Goal: Task Accomplishment & Management: Manage account settings

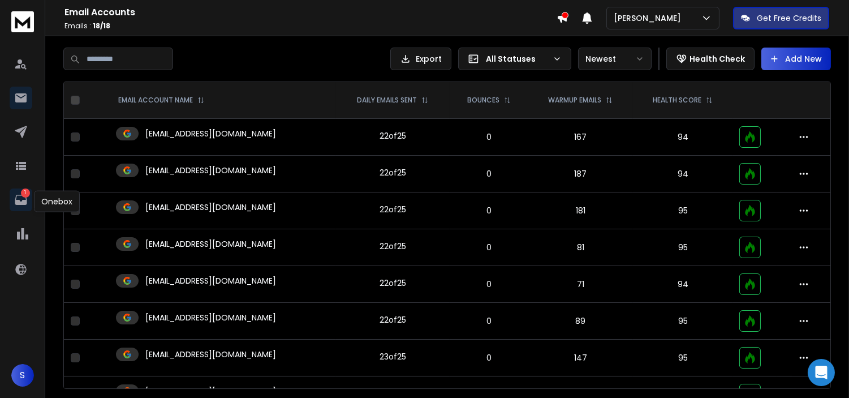
click at [19, 200] on icon at bounding box center [21, 200] width 14 height 14
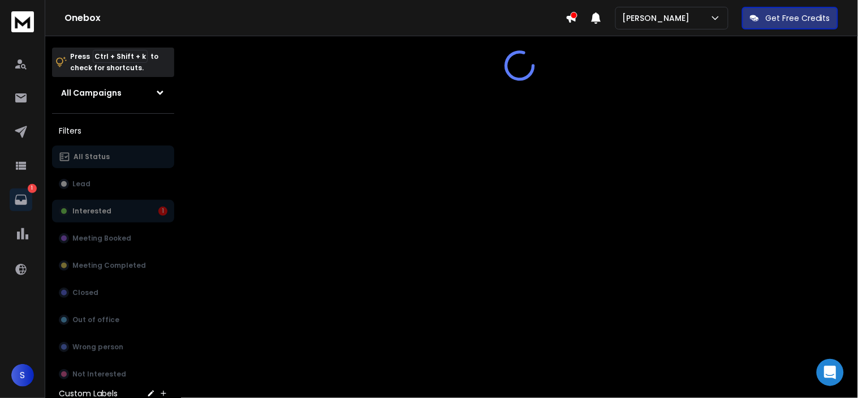
click at [111, 208] on div "All Status Lead Interested 1 Meeting Booked Meeting Completed Closed Out of off…" at bounding box center [113, 265] width 122 height 240
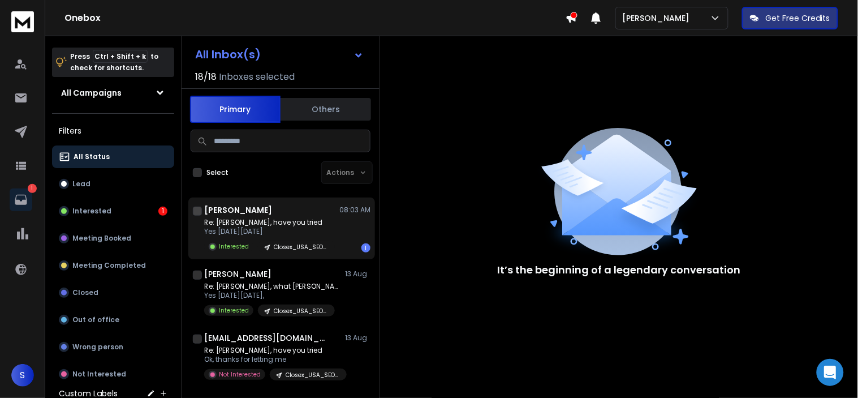
click at [342, 240] on div "Re: Haris, have you tried Yes On Thu, 14 Aug Interested Closex_USA_SEO_7/8/25 1" at bounding box center [287, 235] width 166 height 35
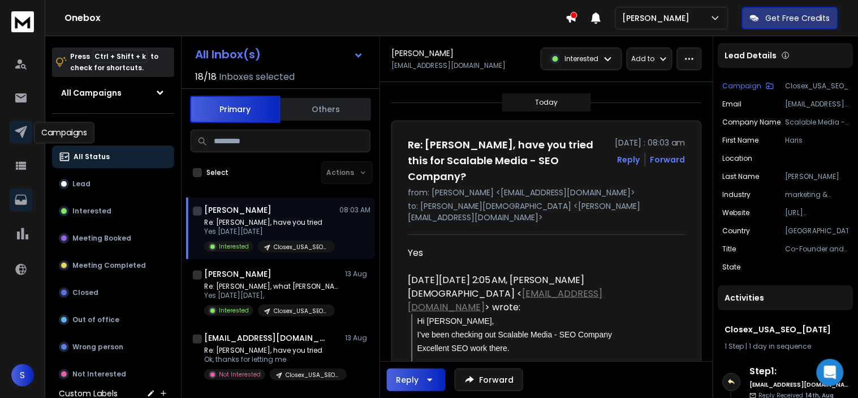
click at [22, 131] on icon at bounding box center [21, 132] width 14 height 14
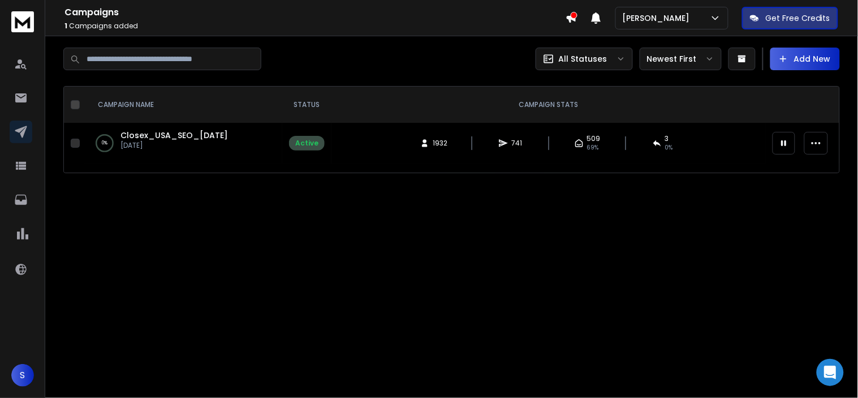
click at [176, 145] on p "7 days ago" at bounding box center [175, 145] width 108 height 9
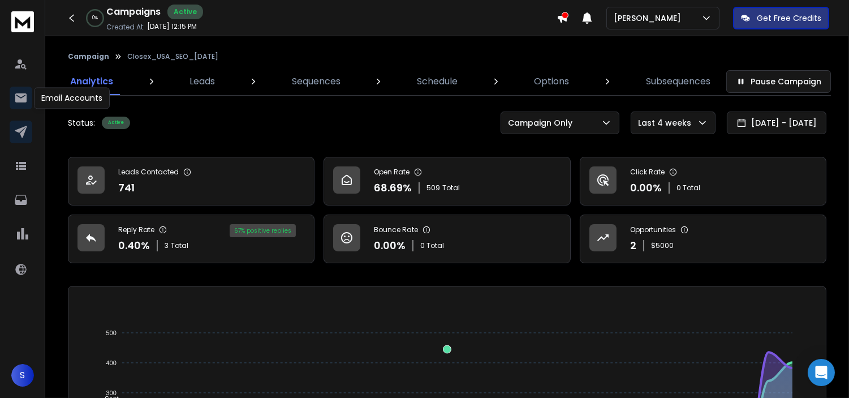
click at [17, 98] on icon at bounding box center [20, 97] width 11 height 9
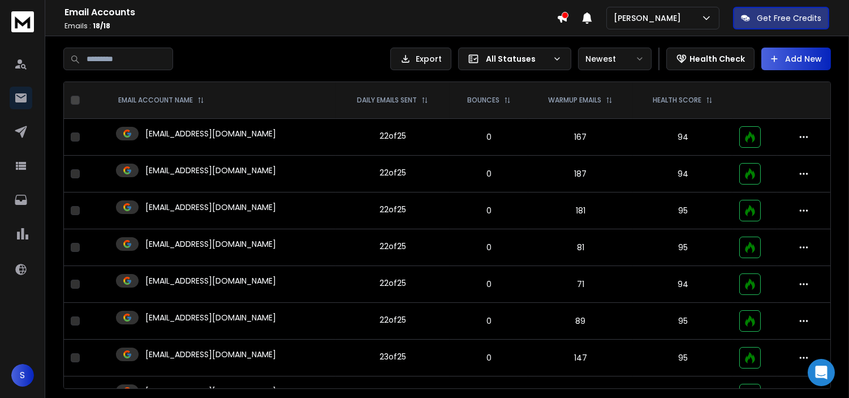
click at [533, 52] on div "All Statuses" at bounding box center [514, 59] width 113 height 23
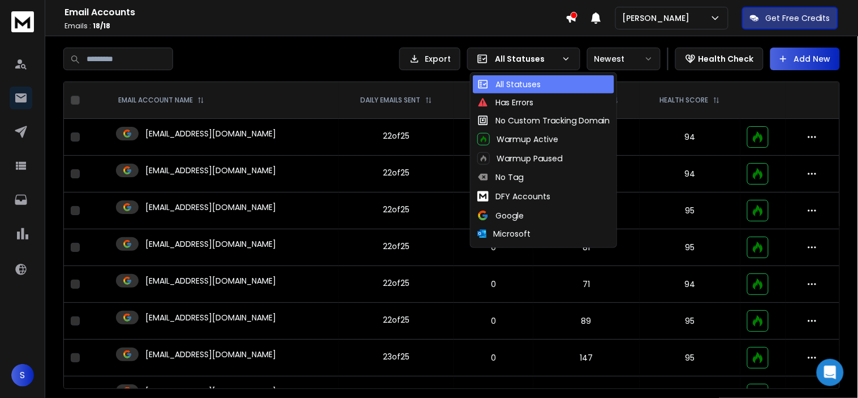
click at [533, 52] on div "All Statuses" at bounding box center [523, 59] width 113 height 23
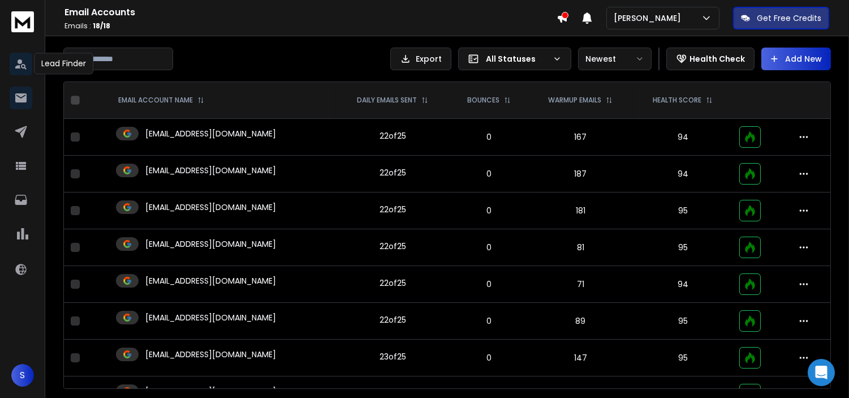
click at [25, 65] on icon at bounding box center [21, 64] width 14 height 14
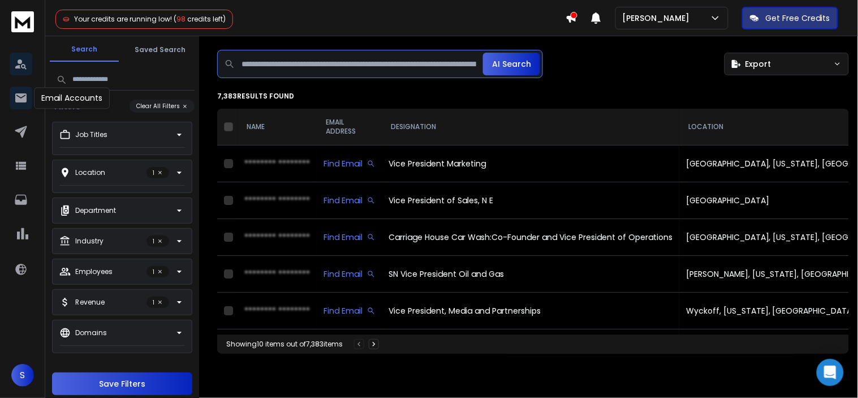
click at [19, 102] on icon at bounding box center [20, 97] width 11 height 9
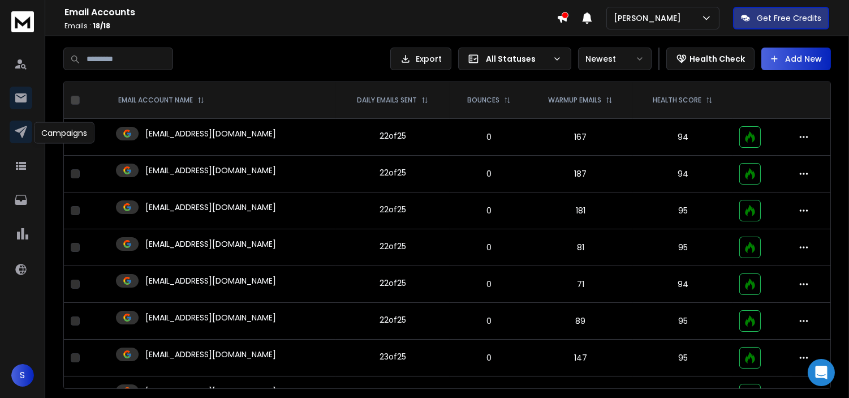
click at [29, 134] on link at bounding box center [21, 132] width 23 height 23
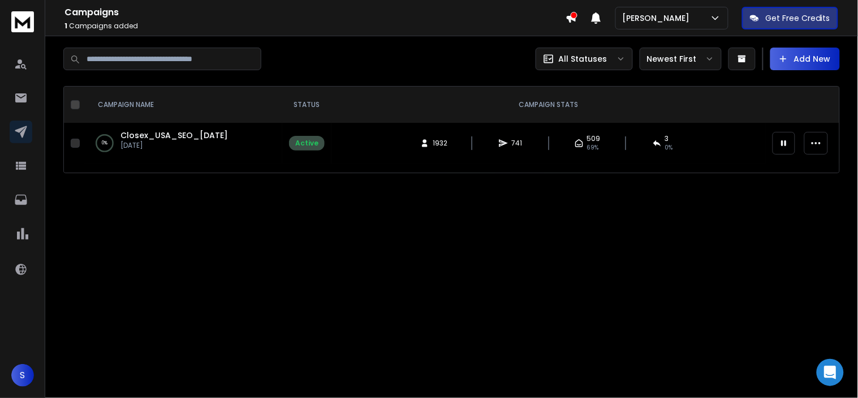
click at [165, 137] on span "Closex_USA_SEO_[DATE]" at bounding box center [175, 135] width 108 height 11
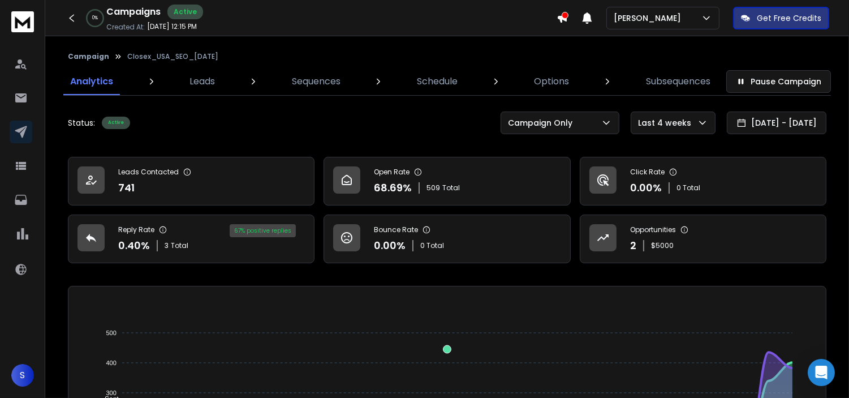
click at [392, 233] on p "Bounce Rate" at bounding box center [396, 229] width 44 height 9
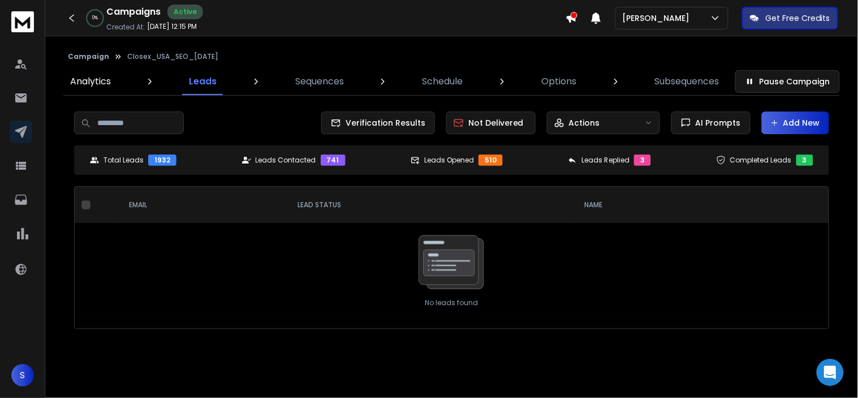
click at [69, 80] on link "Analytics" at bounding box center [90, 81] width 54 height 27
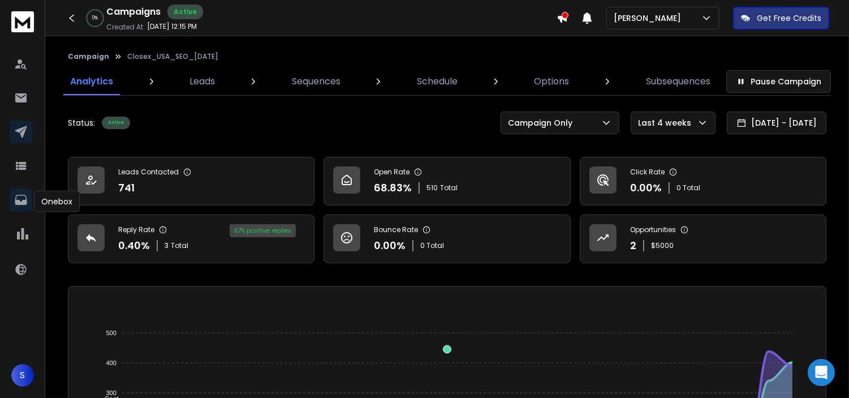
click at [18, 201] on icon at bounding box center [21, 200] width 12 height 10
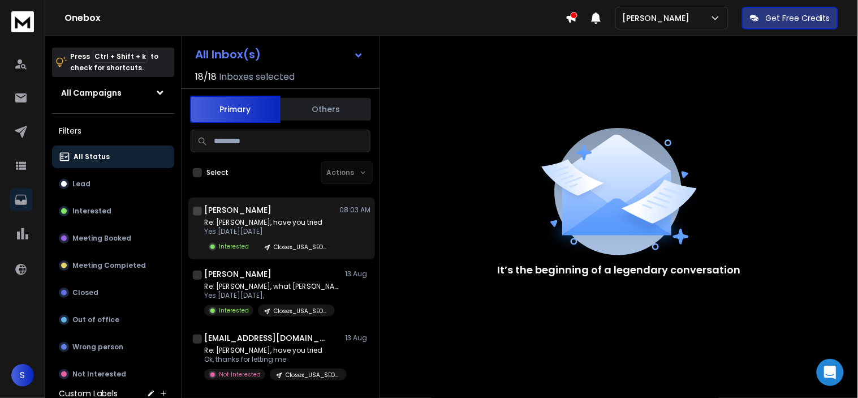
click at [239, 212] on h1 "[PERSON_NAME]" at bounding box center [237, 209] width 67 height 11
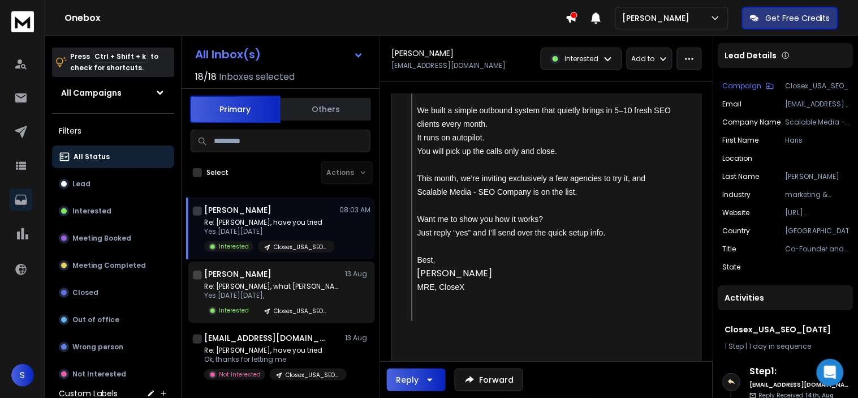
scroll to position [243, 0]
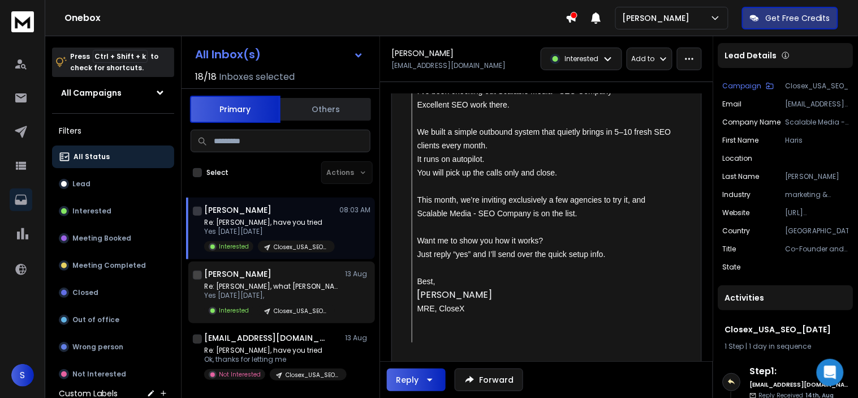
click at [285, 278] on div "[PERSON_NAME] [DATE]" at bounding box center [287, 273] width 166 height 11
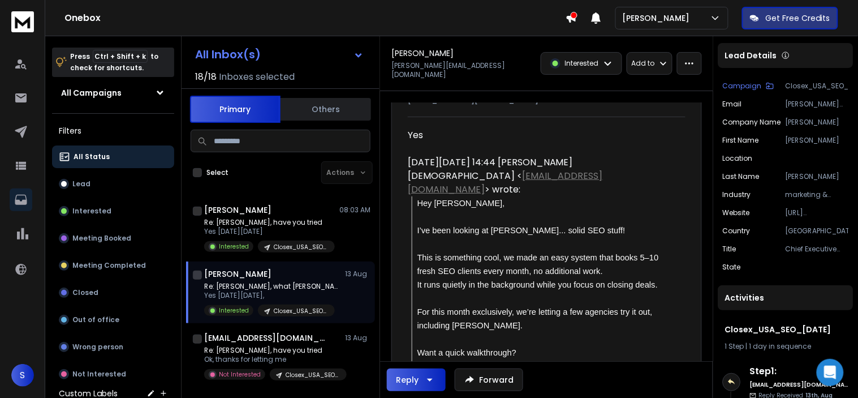
scroll to position [126, 0]
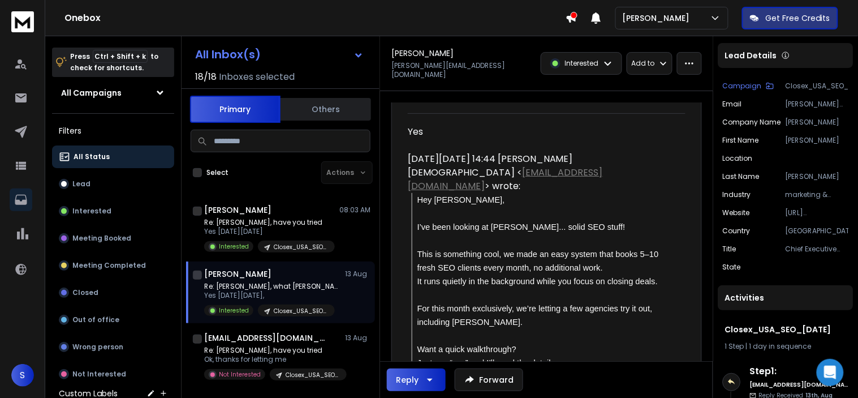
click at [344, 173] on div "Actions" at bounding box center [346, 172] width 51 height 23
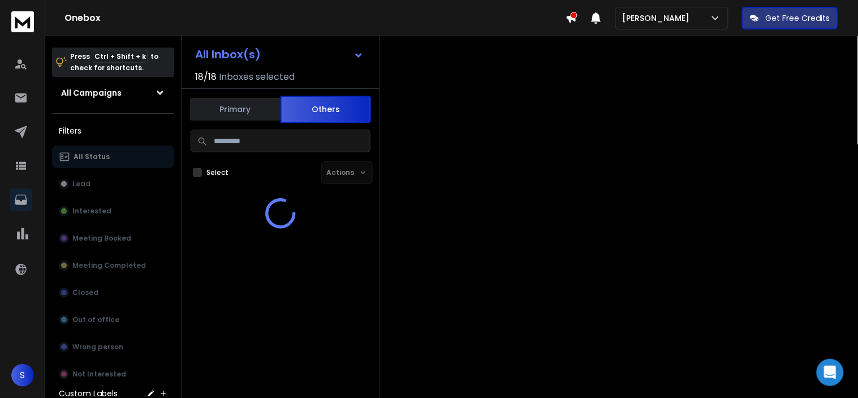
click at [323, 112] on button "Others" at bounding box center [326, 109] width 91 height 27
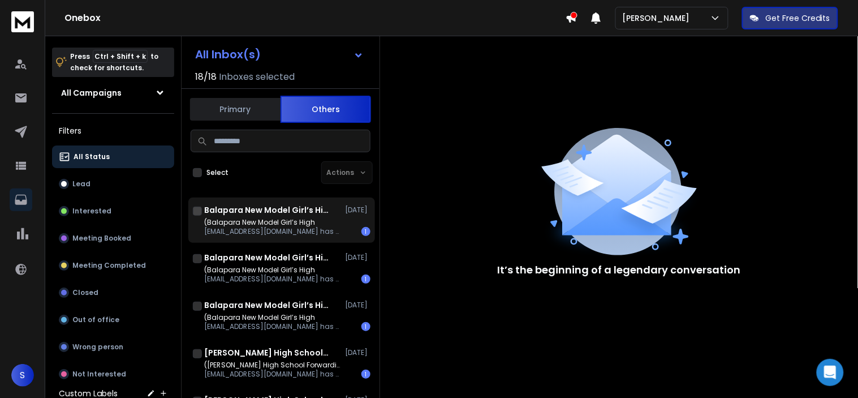
click at [261, 225] on p "(Balapara New Model Girl’s High" at bounding box center [272, 222] width 136 height 9
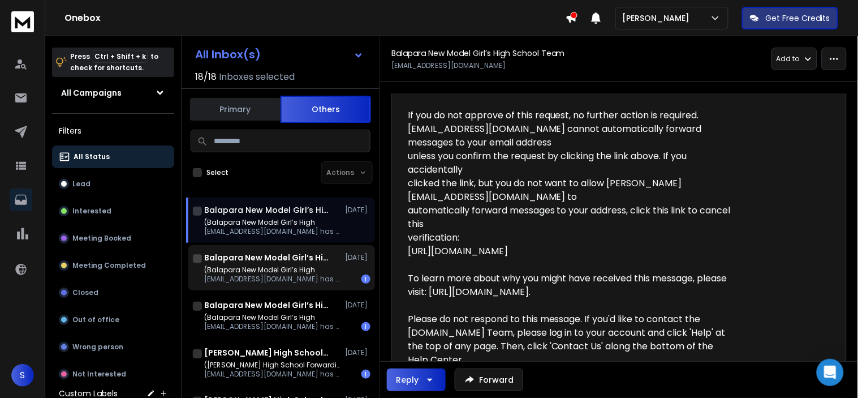
scroll to position [63, 0]
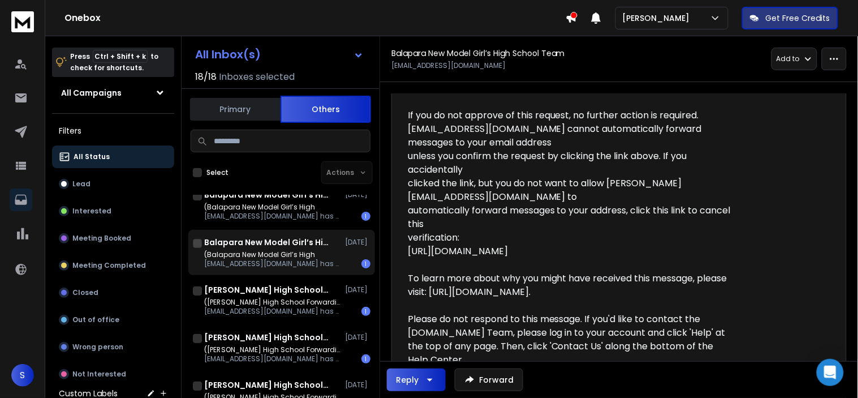
click at [300, 257] on p "(Balapara New Model Girl’s High" at bounding box center [272, 254] width 136 height 9
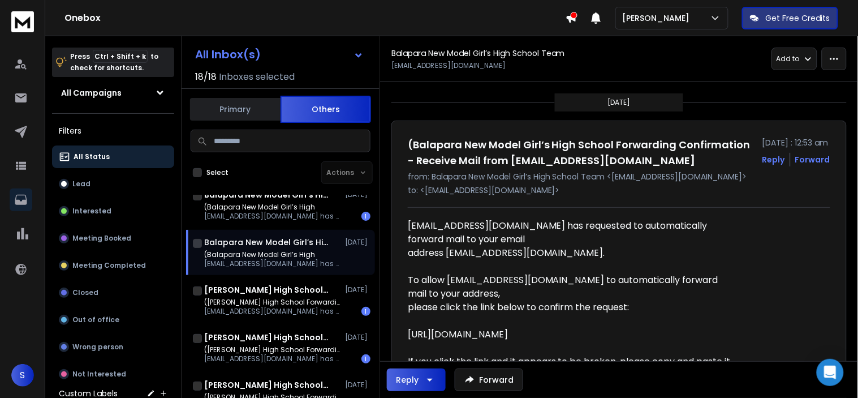
scroll to position [208, 0]
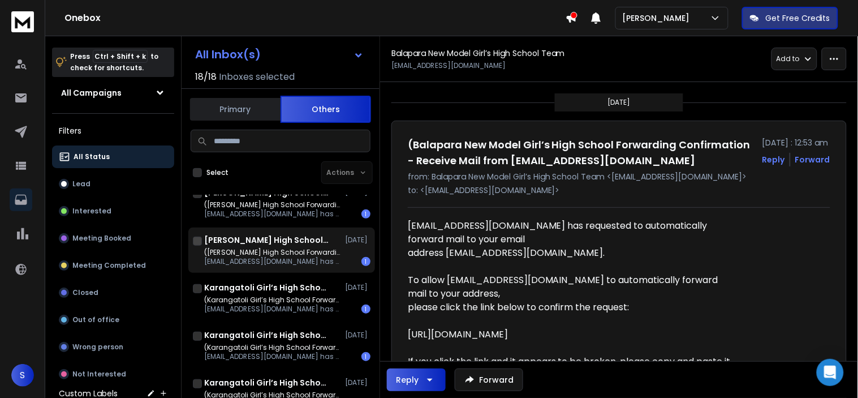
click at [282, 251] on p "([PERSON_NAME] High School Forwarding" at bounding box center [272, 252] width 136 height 9
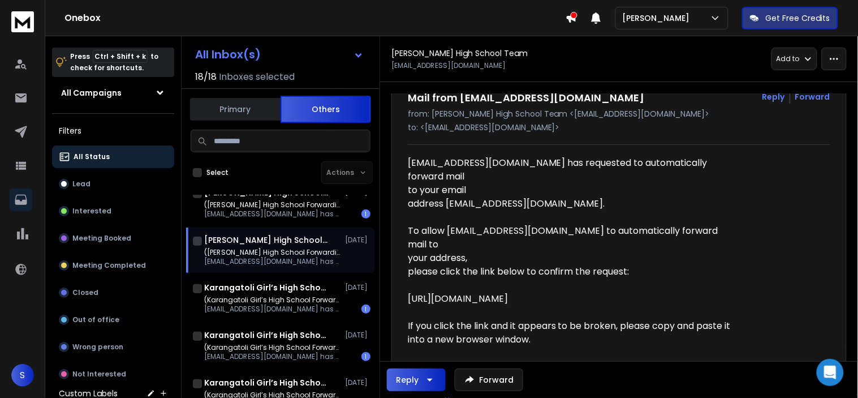
scroll to position [251, 0]
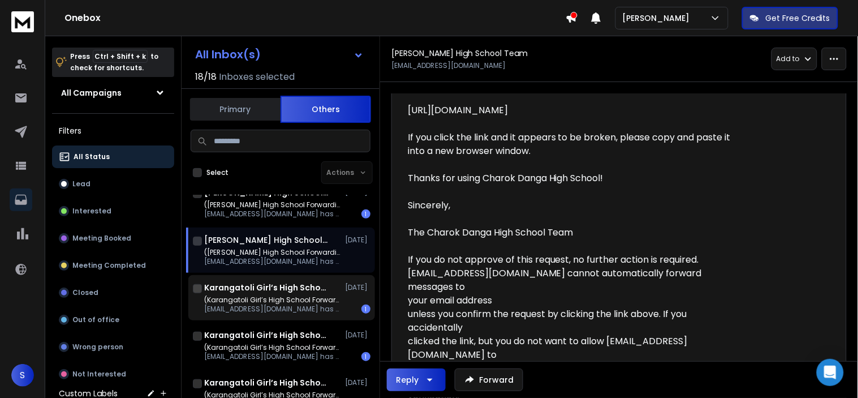
click at [286, 282] on h1 "Karangatoli Girl’s High School Team" at bounding box center [266, 287] width 124 height 11
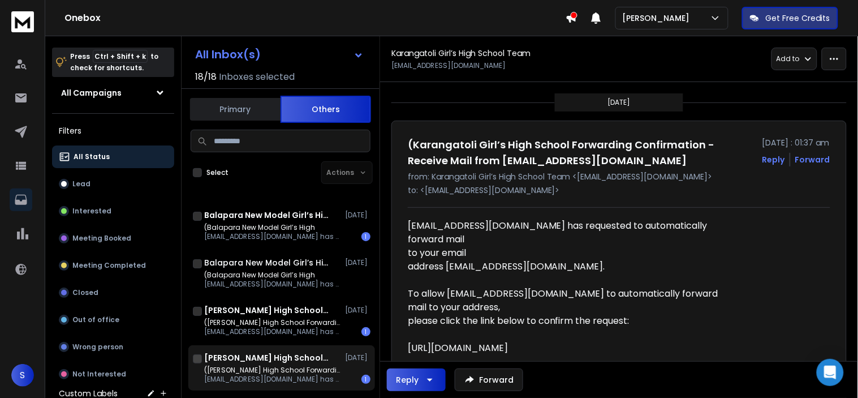
scroll to position [0, 0]
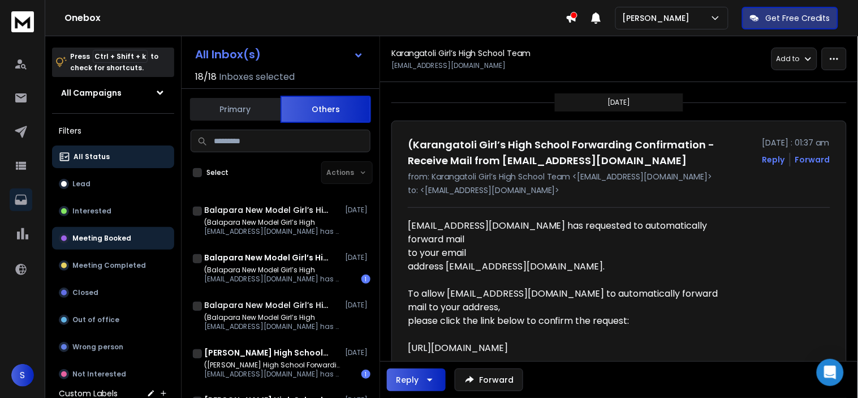
click at [100, 242] on div "Meeting Booked" at bounding box center [95, 238] width 72 height 10
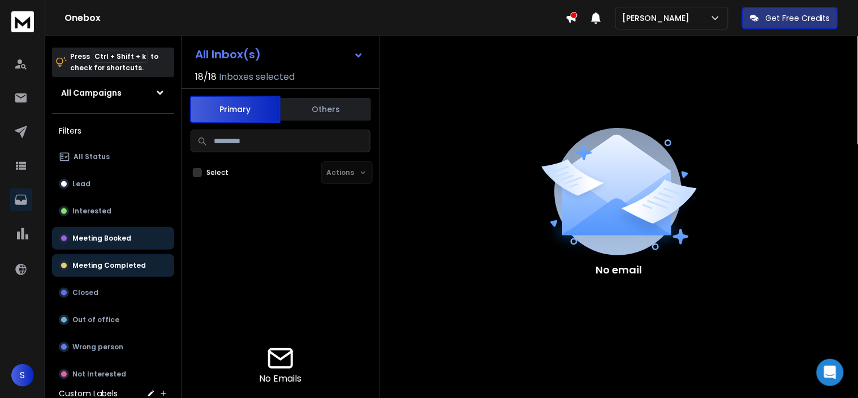
click at [98, 259] on button "Meeting Completed" at bounding box center [113, 265] width 122 height 23
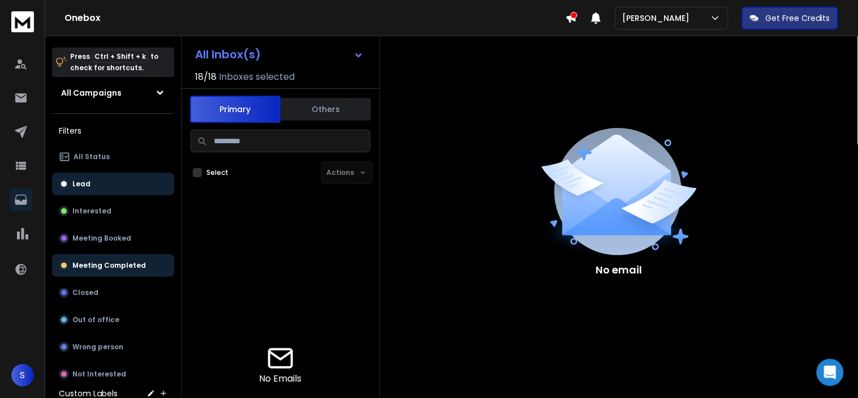
click at [92, 187] on button "Lead" at bounding box center [113, 184] width 122 height 23
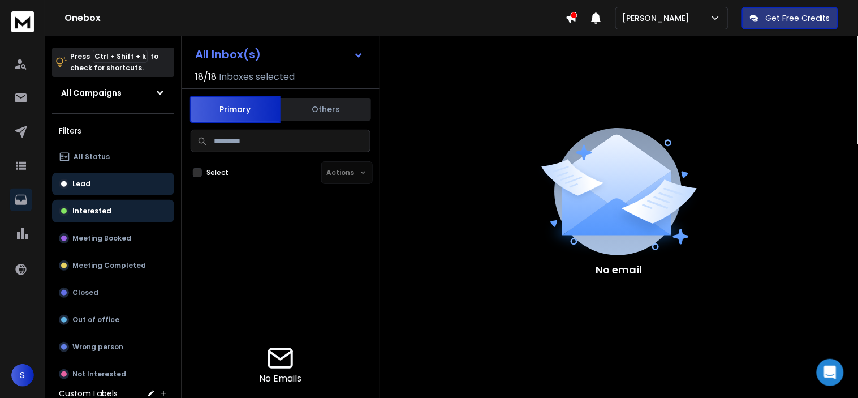
click at [88, 215] on p "Interested" at bounding box center [91, 211] width 39 height 9
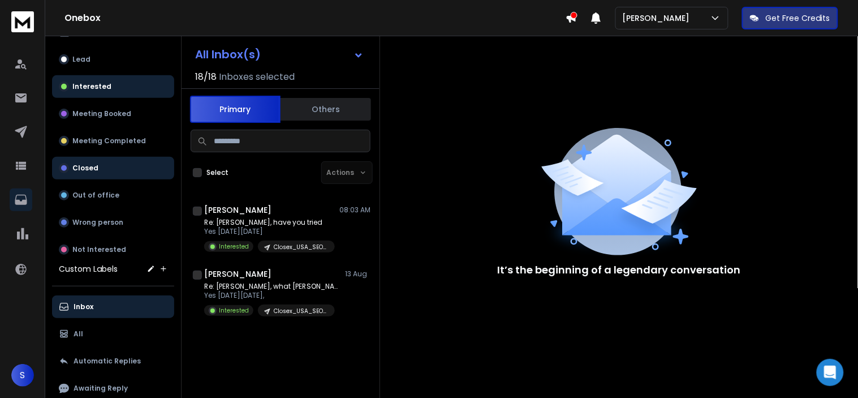
scroll to position [126, 0]
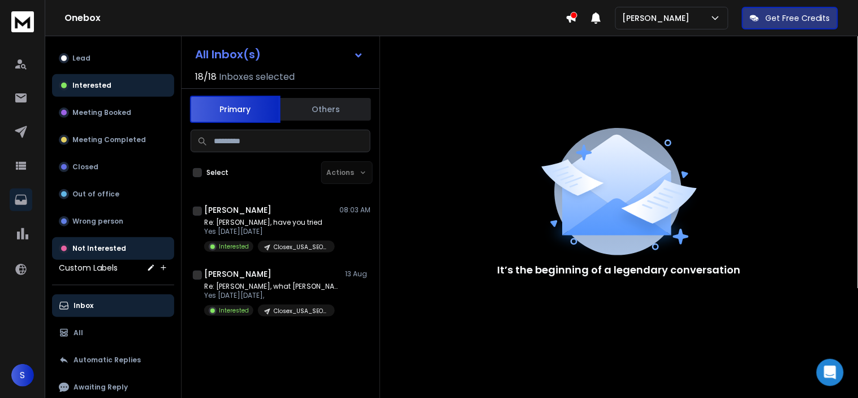
click at [102, 244] on p "Not Interested" at bounding box center [99, 248] width 54 height 9
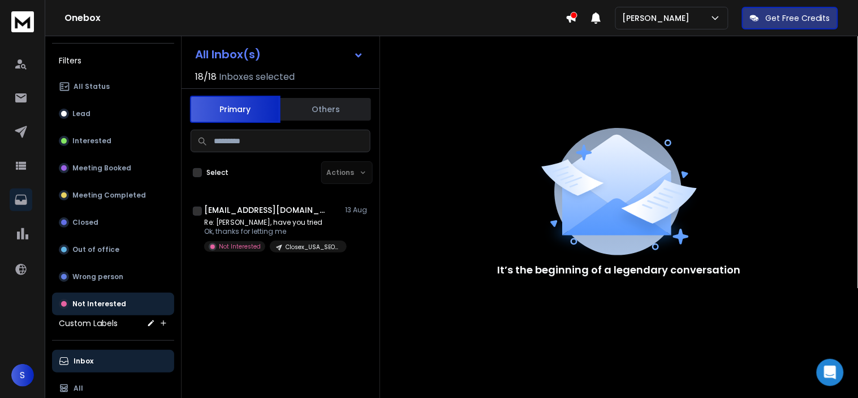
scroll to position [0, 0]
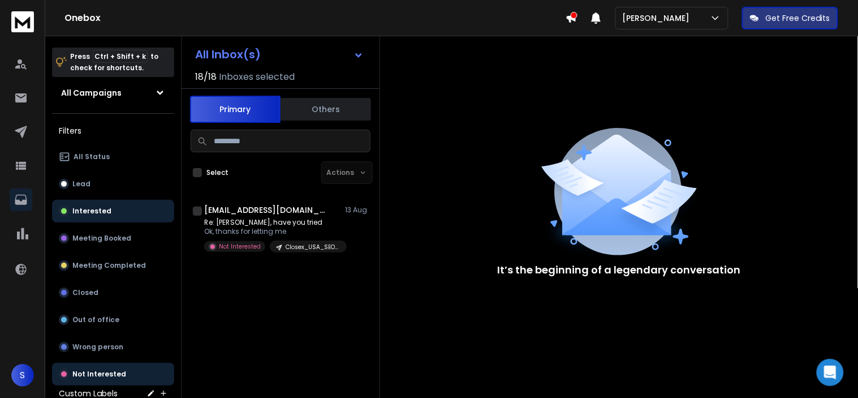
click at [89, 210] on p "Interested" at bounding box center [91, 211] width 39 height 9
